Goal: Task Accomplishment & Management: Manage account settings

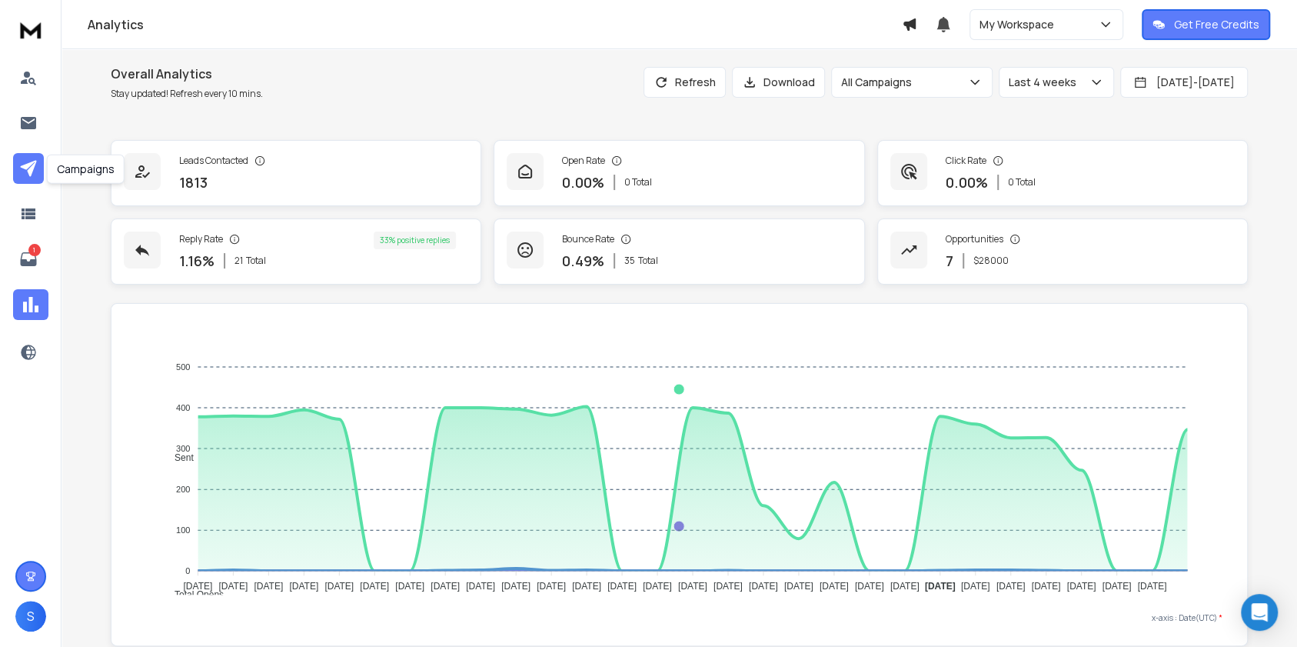
click at [28, 164] on icon at bounding box center [28, 168] width 16 height 16
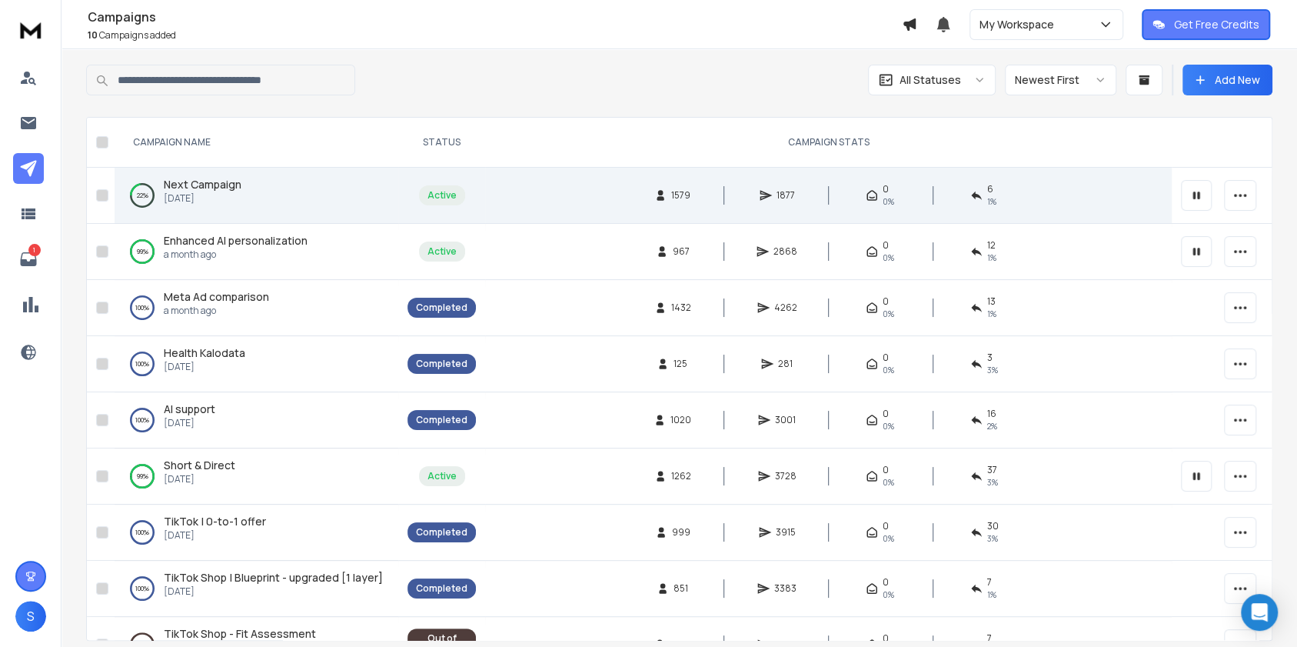
click at [214, 188] on span "Next Campaign" at bounding box center [203, 184] width 78 height 15
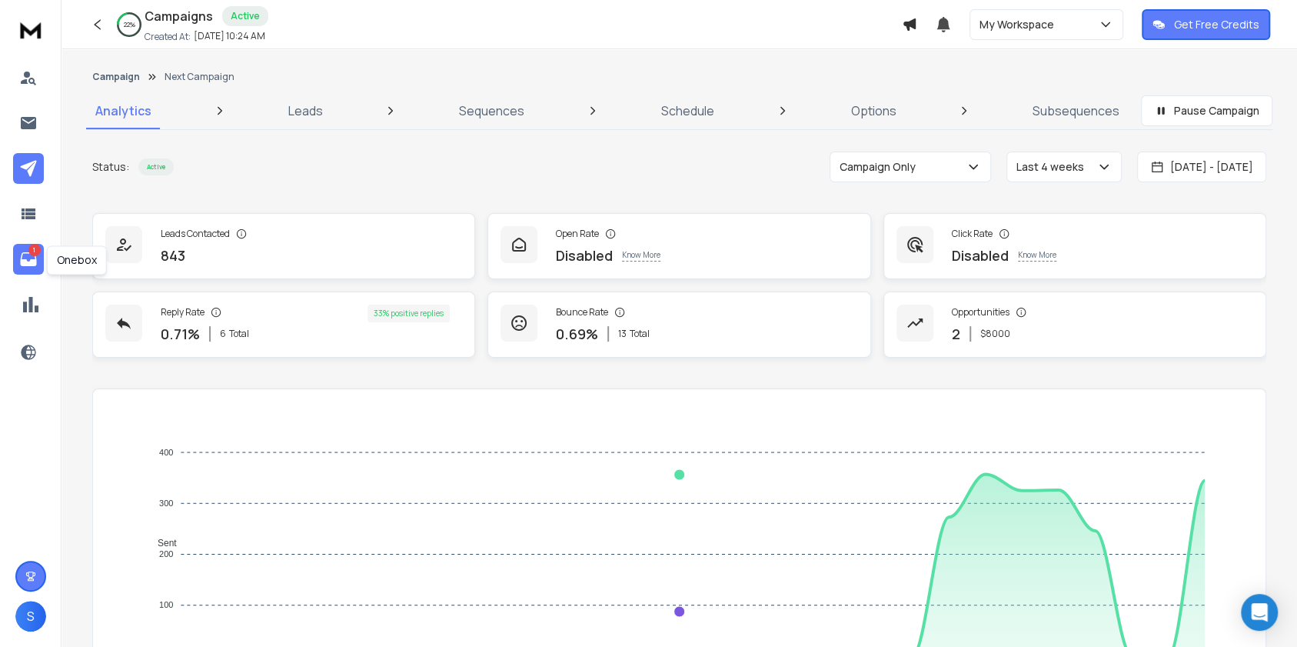
click at [22, 258] on icon at bounding box center [28, 259] width 16 height 14
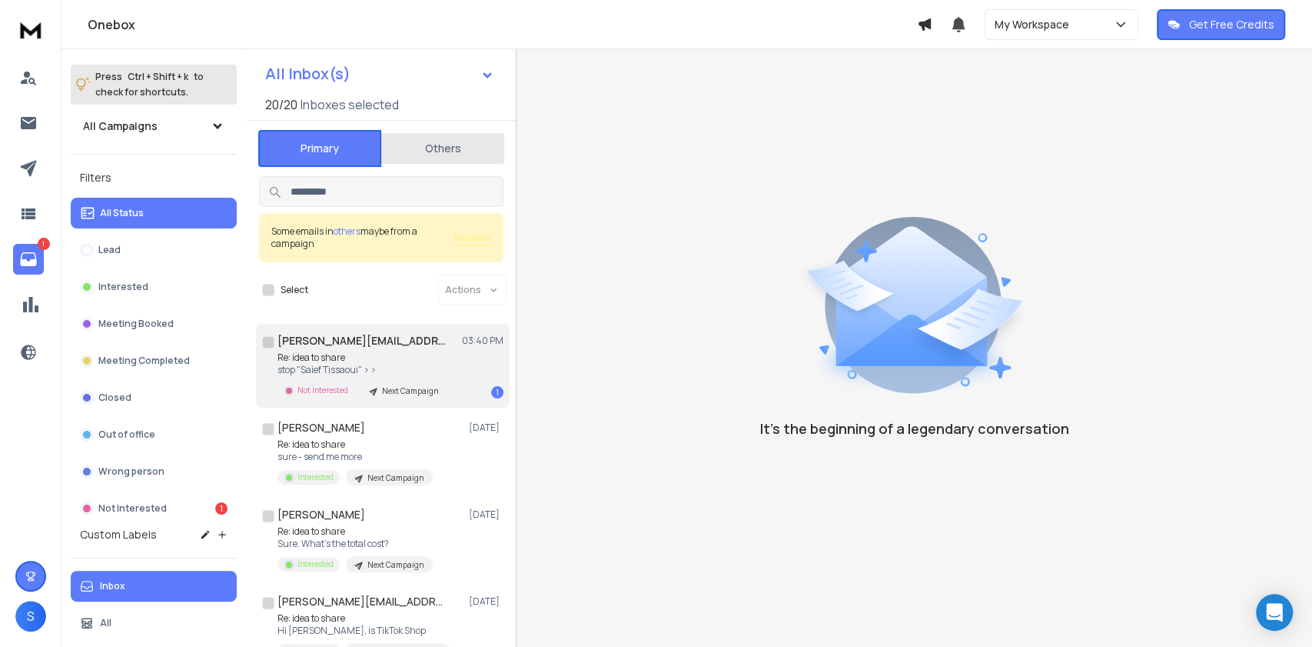
click at [383, 343] on h1 "[PERSON_NAME][EMAIL_ADDRESS][DOMAIN_NAME]" at bounding box center [362, 340] width 169 height 15
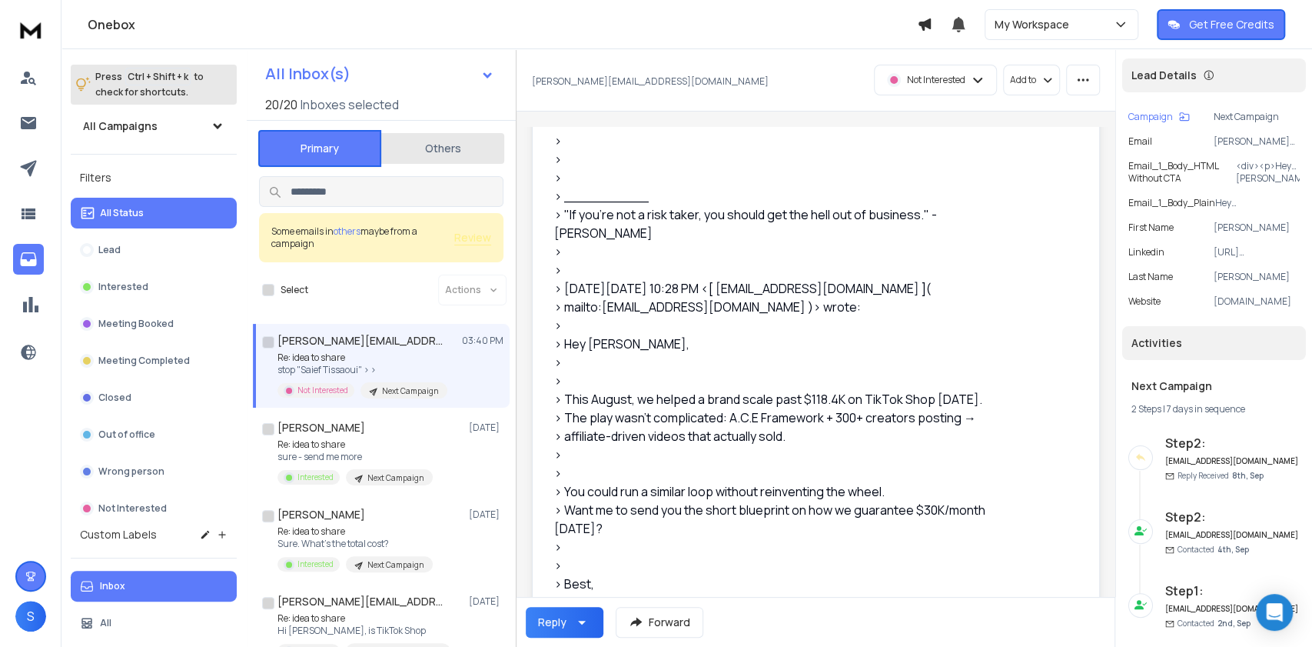
scroll to position [570, 0]
click at [34, 169] on icon at bounding box center [28, 168] width 18 height 18
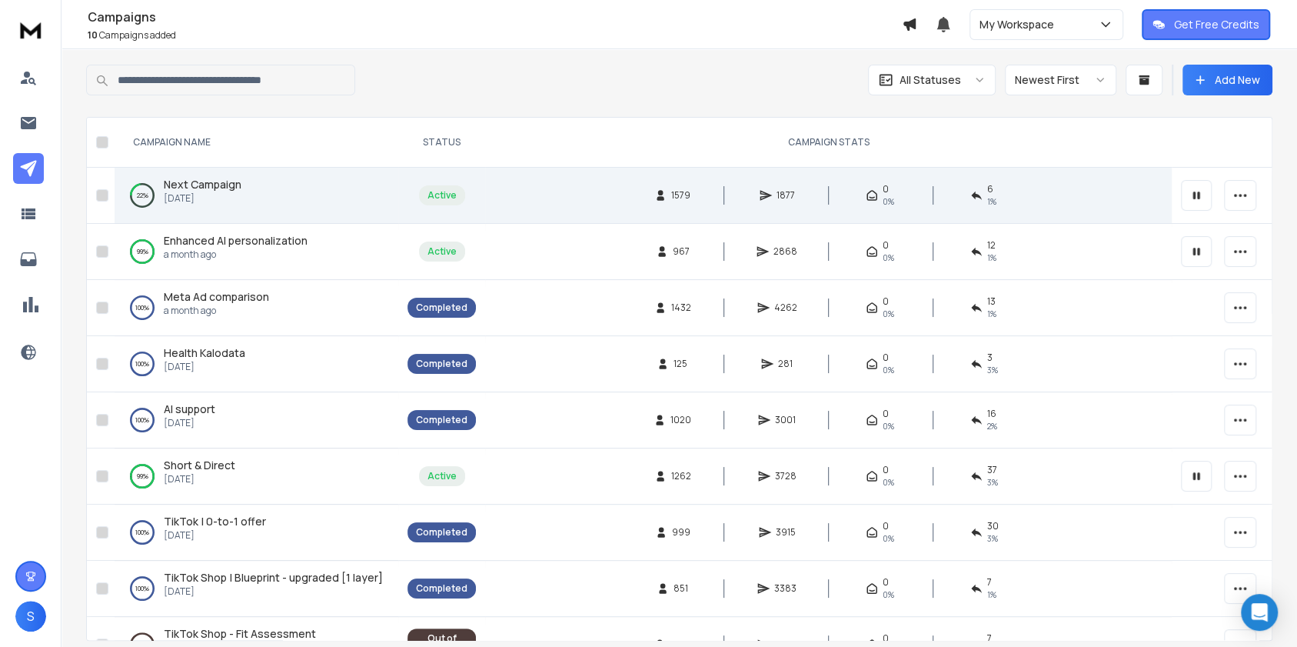
click at [357, 188] on div "22 % Next Campaign [DATE]" at bounding box center [256, 195] width 253 height 37
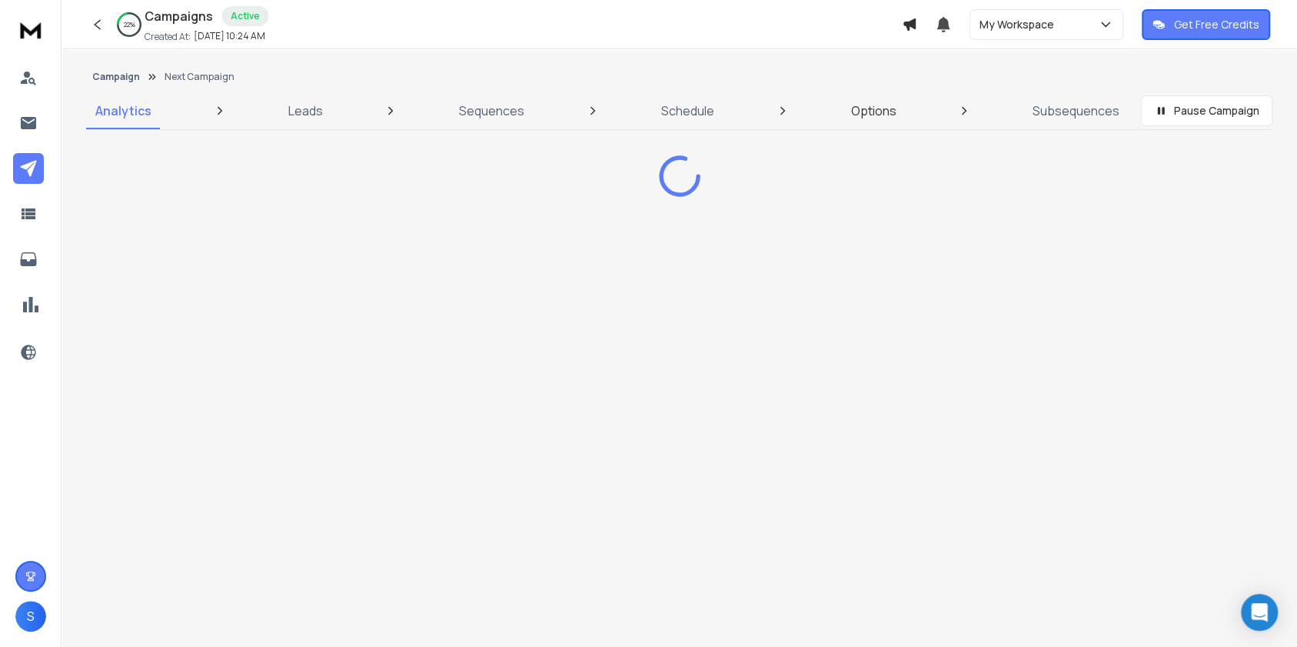
click at [898, 118] on link "Options" at bounding box center [873, 110] width 64 height 37
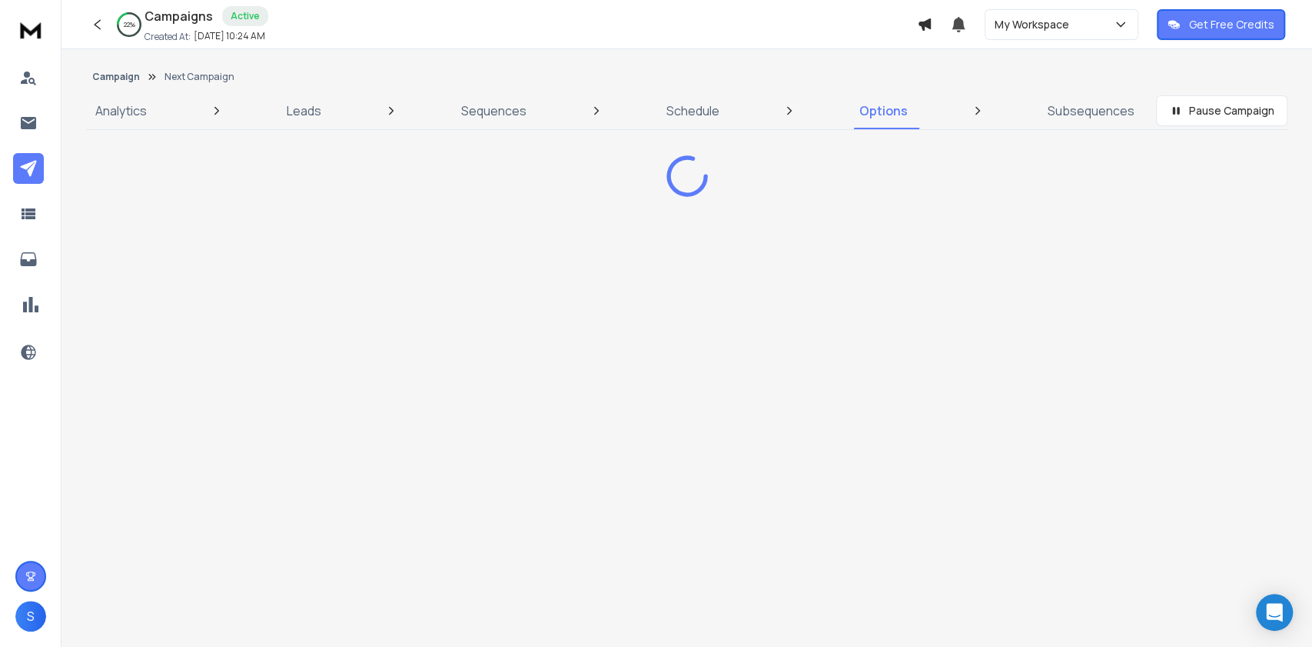
select select "**********"
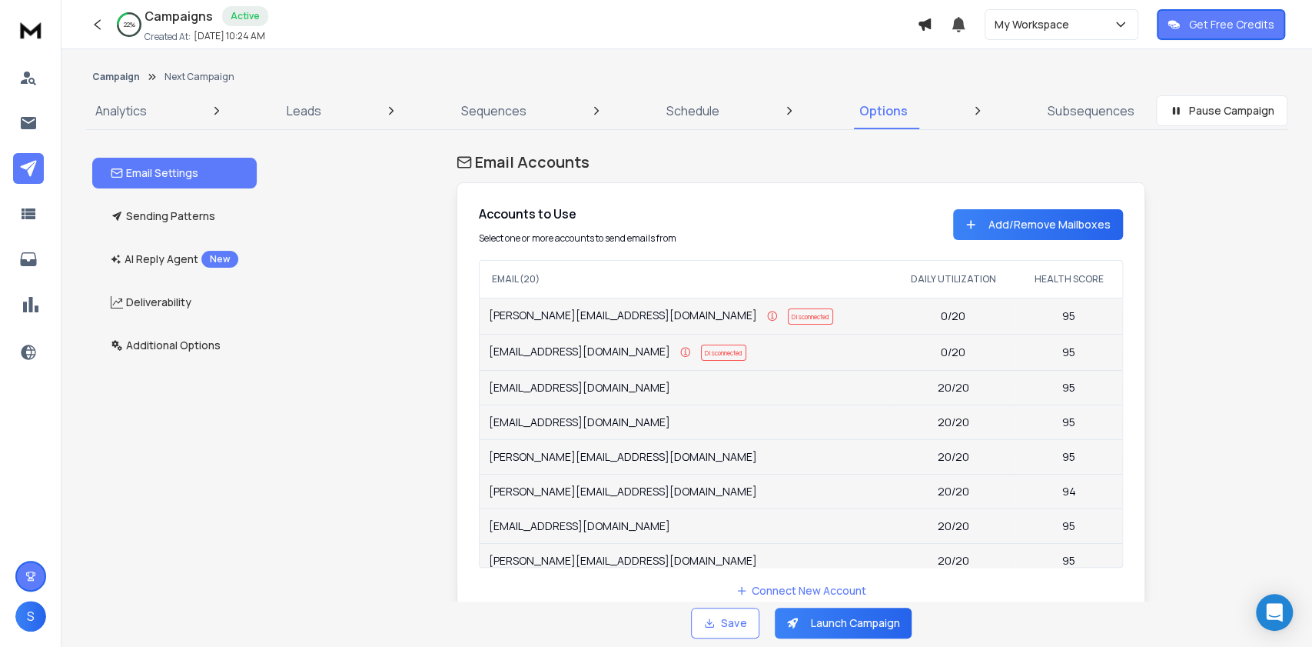
click at [1152, 334] on div "Email Accounts Accounts to Use Select one or more accounts to send emails from …" at bounding box center [810, 376] width 1058 height 450
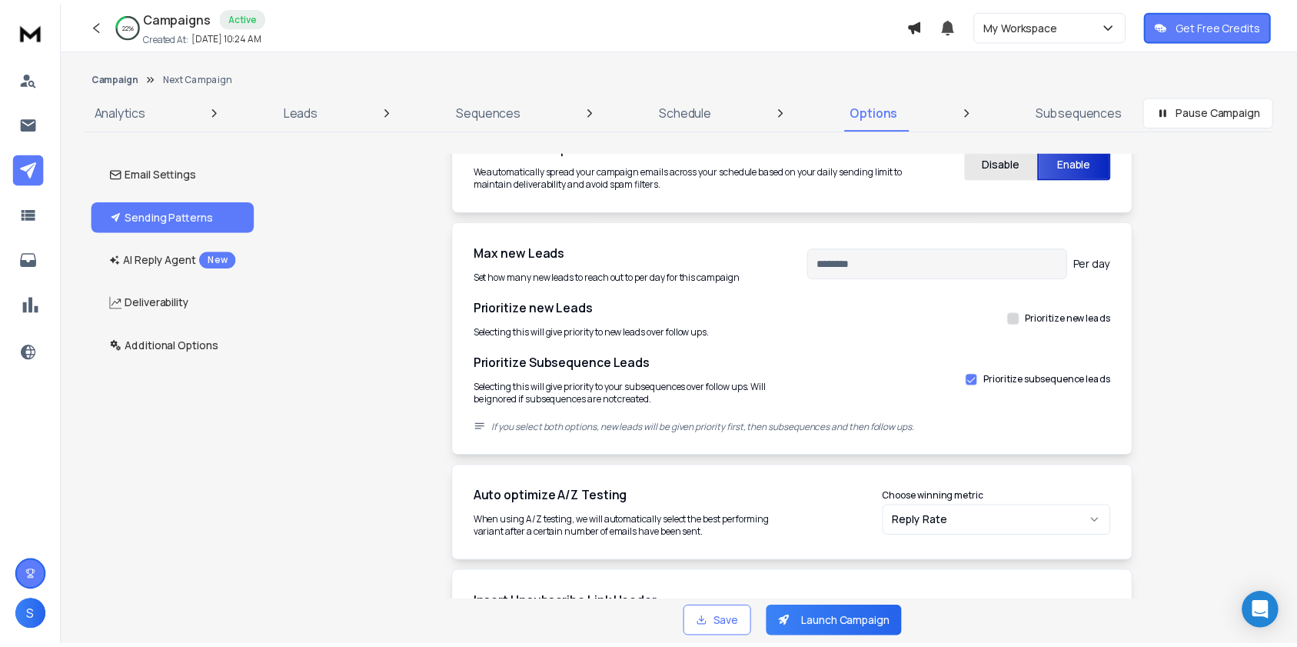
scroll to position [884, 0]
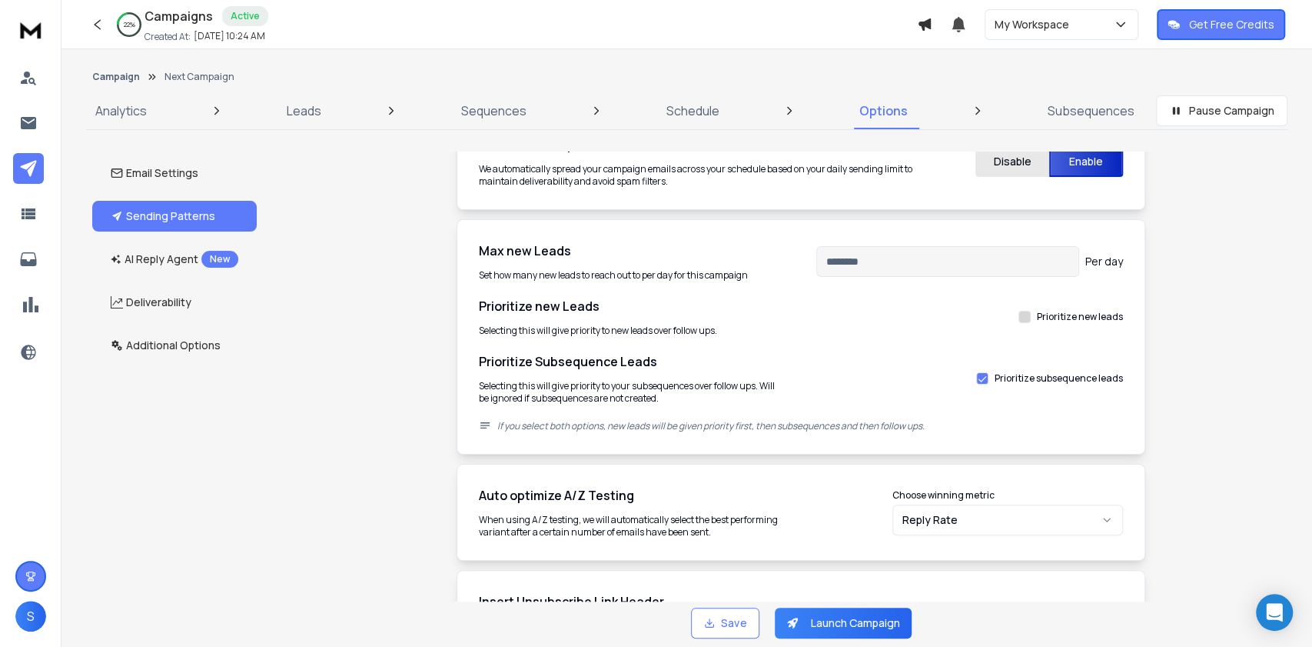
click at [1085, 311] on label "Prioritize new leads" at bounding box center [1080, 317] width 86 height 12
click at [1031, 311] on button "Prioritize new leads" at bounding box center [1025, 317] width 12 height 12
click at [735, 625] on button "Save" at bounding box center [725, 622] width 68 height 31
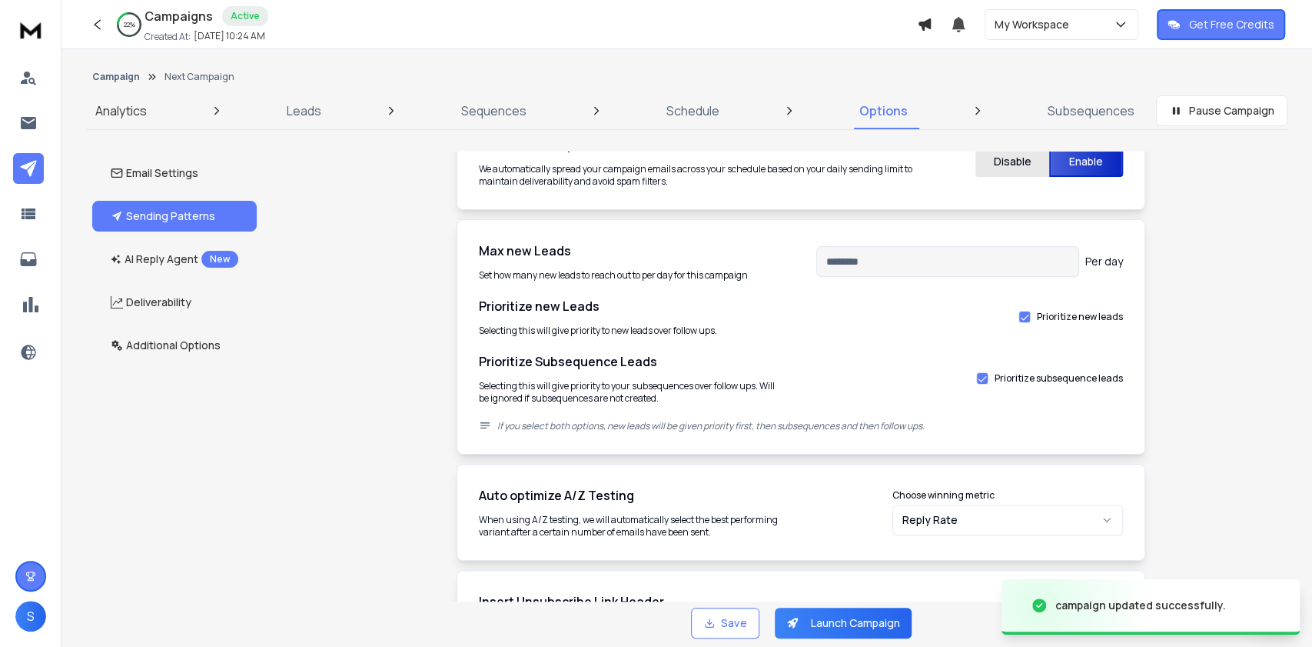
click at [110, 100] on link "Analytics" at bounding box center [121, 110] width 70 height 37
